Goal: Task Accomplishment & Management: Manage account settings

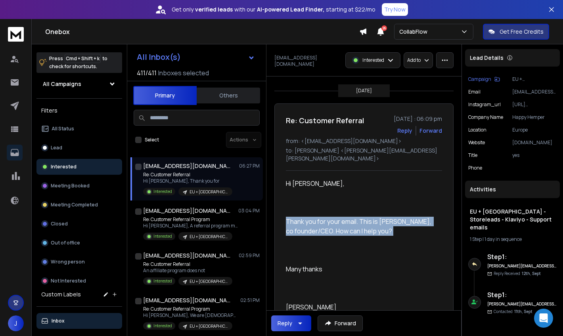
click at [448, 60] on icon "button" at bounding box center [445, 60] width 6 height 1
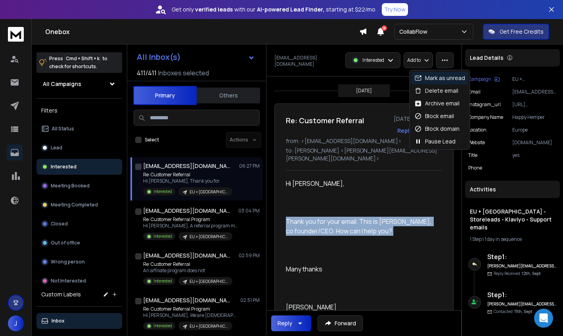
click at [457, 79] on div "Mark as unread" at bounding box center [440, 78] width 50 height 8
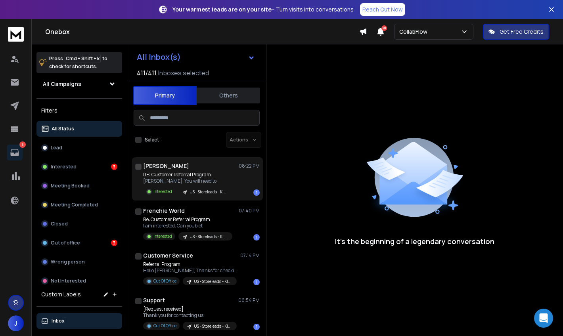
click at [212, 176] on p "RE: Customer Referral Program" at bounding box center [187, 175] width 89 height 6
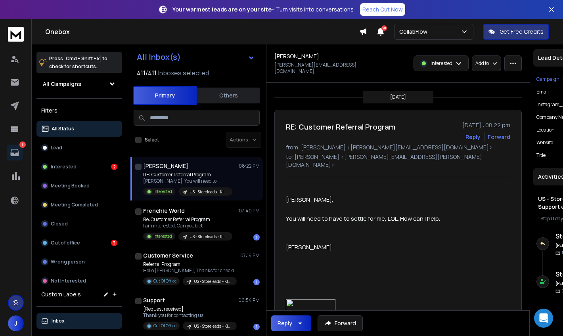
click at [333, 215] on span "You will need to have to settle for me, LOL. How can I help." at bounding box center [363, 219] width 154 height 8
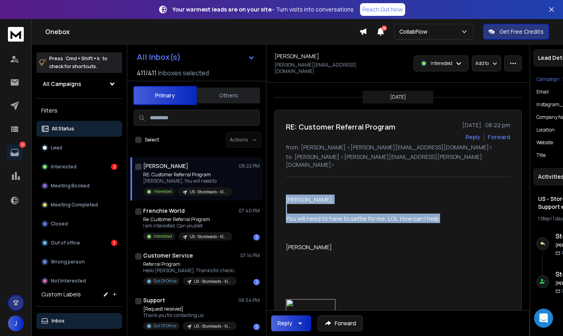
drag, startPoint x: 451, startPoint y: 208, endPoint x: 284, endPoint y: 184, distance: 168.8
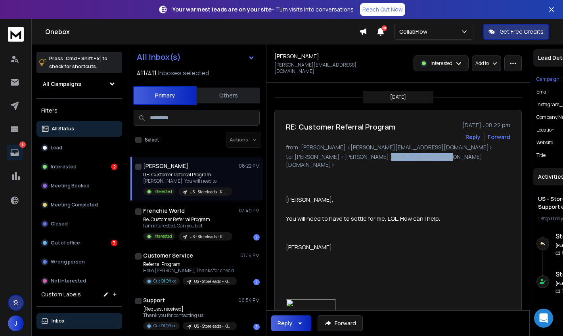
drag, startPoint x: 374, startPoint y: 152, endPoint x: 425, endPoint y: 153, distance: 51.2
click at [425, 153] on p "to: Melissa Baker <melissa.baker@enjoycollabflow.com>" at bounding box center [398, 161] width 225 height 16
copy p "enjoycollabflow.com"
